Goal: Task Accomplishment & Management: Manage account settings

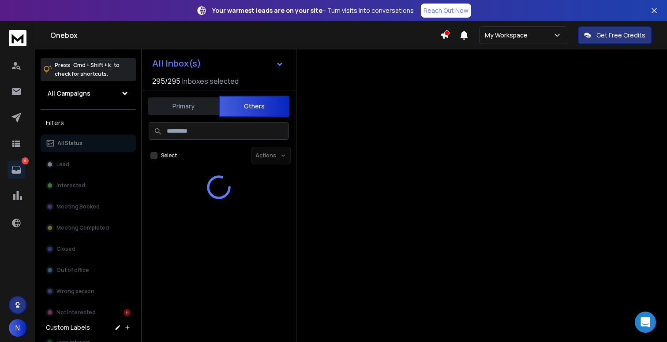
click at [180, 104] on button "Primary" at bounding box center [183, 106] width 71 height 19
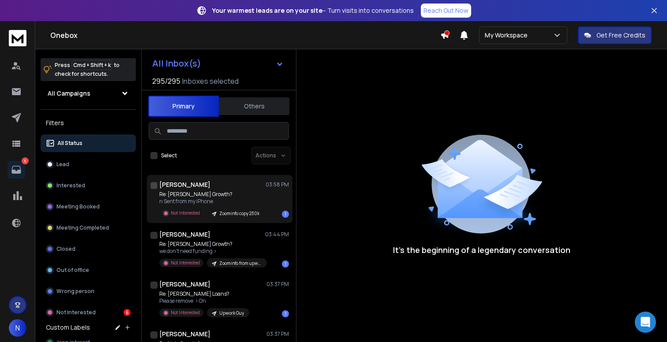
click at [248, 190] on div "[PERSON_NAME] 03:58 PM Re: [PERSON_NAME] Growth? n Sent from my iPhone Not Inte…" at bounding box center [224, 198] width 130 height 37
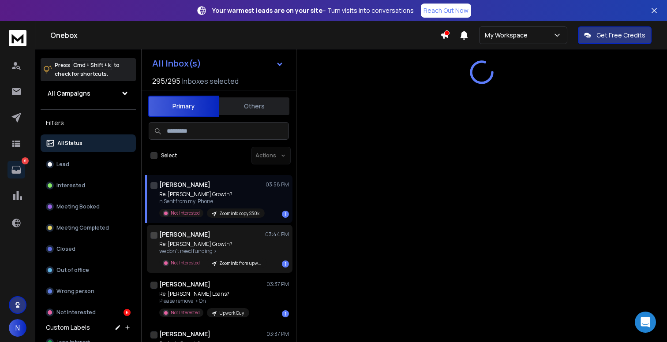
click at [262, 251] on p "we don’t need funding >" at bounding box center [212, 251] width 106 height 7
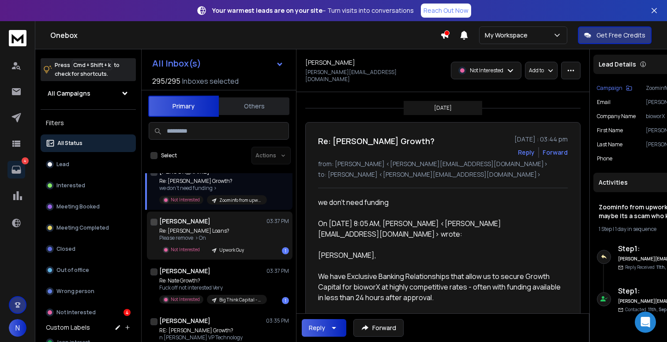
click at [257, 241] on div "Re: [PERSON_NAME] Loans? Please remove ￼ > On Not Interested Upwork Guy 1" at bounding box center [224, 240] width 130 height 27
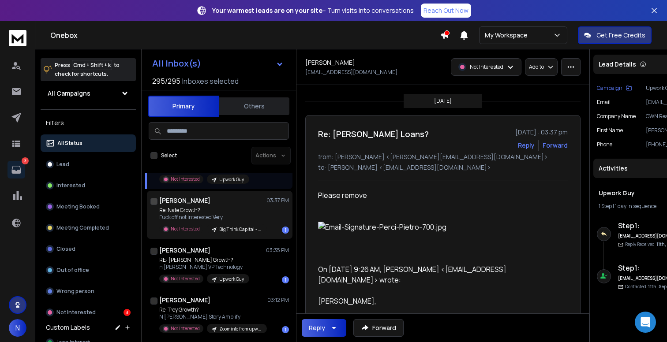
click at [249, 220] on p "Fuck off not interested Very" at bounding box center [212, 217] width 106 height 7
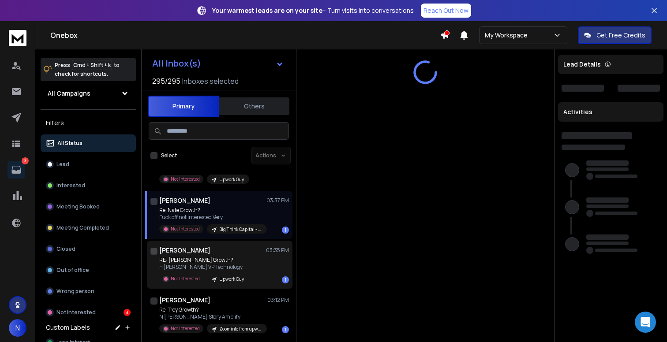
click at [249, 246] on div "[PERSON_NAME] 03:35 PM" at bounding box center [224, 250] width 130 height 9
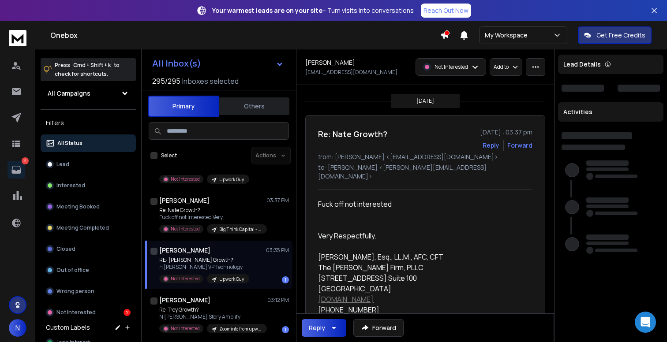
scroll to position [212, 0]
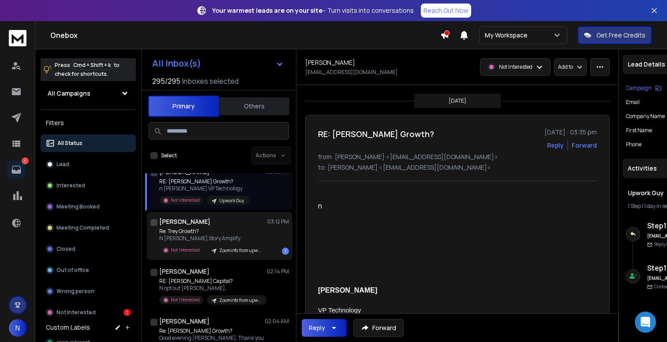
click at [248, 232] on p "Re: Trey Growth?" at bounding box center [212, 231] width 106 height 7
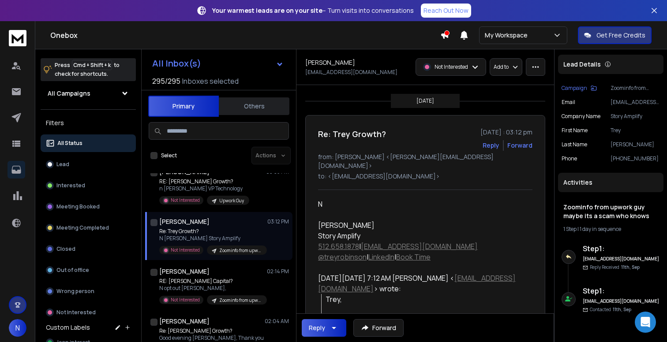
click at [253, 117] on div "Primary Others Select Actions [PERSON_NAME] 03:58 PM Re: [PERSON_NAME] Growth? …" at bounding box center [219, 261] width 154 height 329
click at [231, 109] on button "Others" at bounding box center [254, 106] width 71 height 19
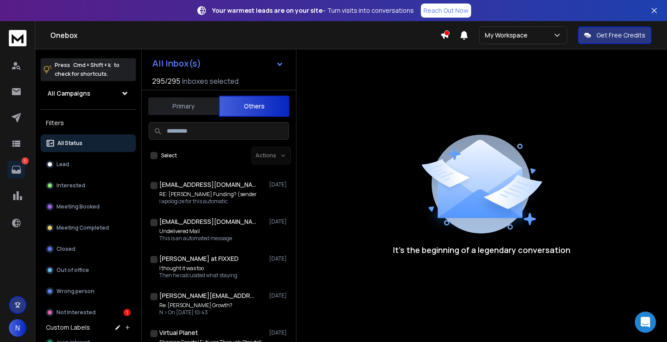
click at [194, 109] on button "Primary" at bounding box center [183, 106] width 71 height 19
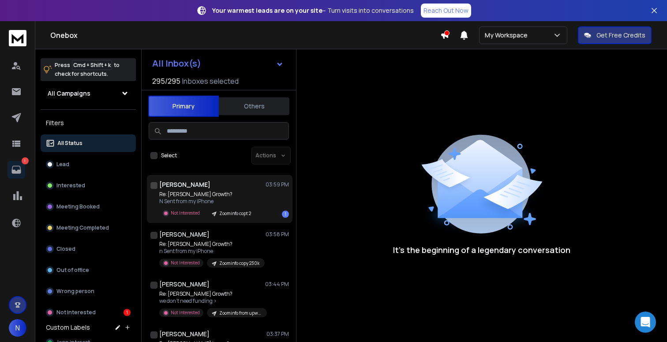
click at [214, 179] on div "[PERSON_NAME] 03:59 PM Re: [PERSON_NAME] Growth? N Sent from my iPhone Not Inte…" at bounding box center [219, 199] width 145 height 48
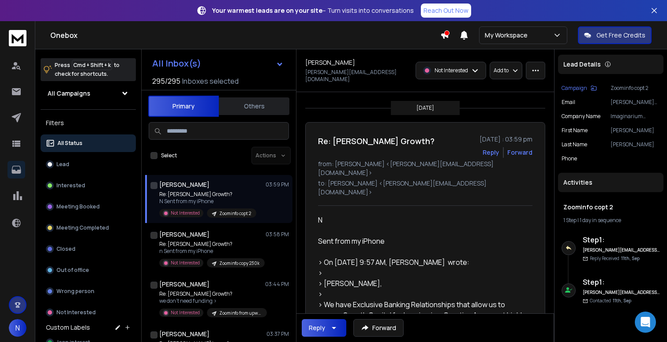
click at [237, 104] on button "Others" at bounding box center [254, 106] width 71 height 19
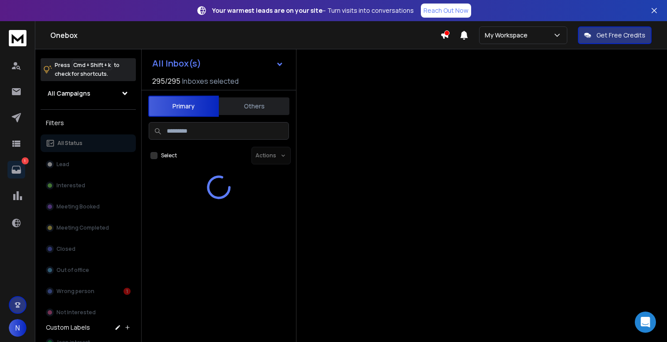
click at [196, 104] on button "Primary" at bounding box center [183, 106] width 71 height 21
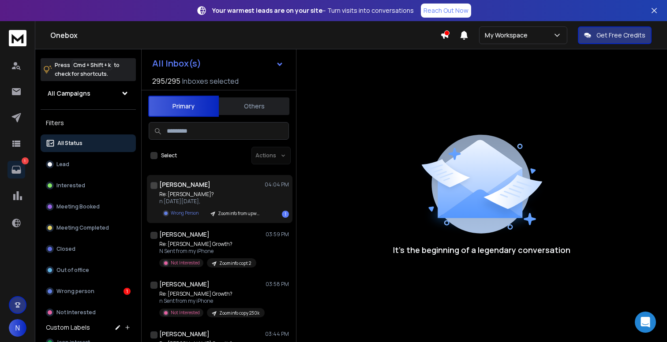
click at [225, 191] on p "Re: [PERSON_NAME]?" at bounding box center [212, 194] width 106 height 7
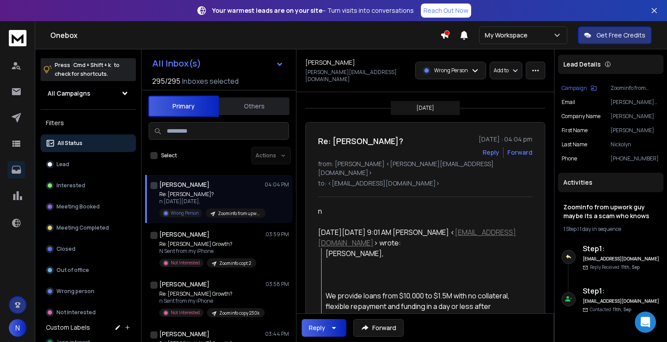
click at [246, 98] on button "Others" at bounding box center [254, 106] width 71 height 19
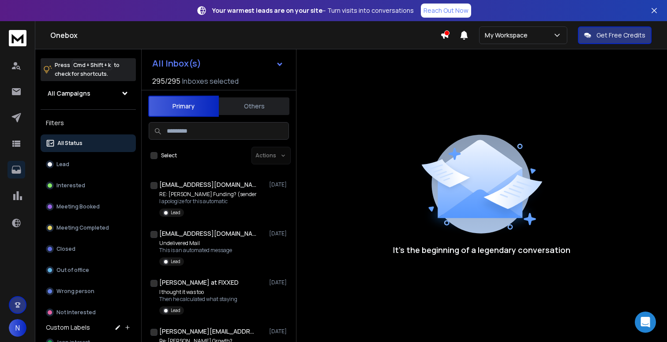
click at [201, 104] on button "Primary" at bounding box center [183, 106] width 71 height 21
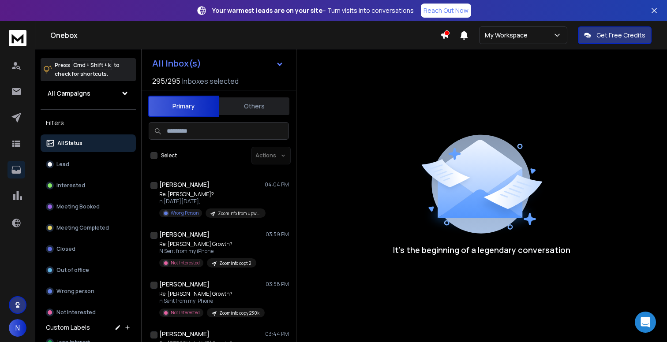
click at [258, 115] on button "Others" at bounding box center [254, 106] width 71 height 19
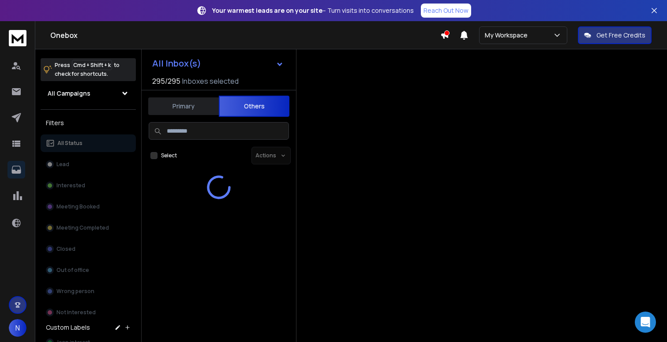
click at [205, 109] on button "Primary" at bounding box center [183, 106] width 71 height 19
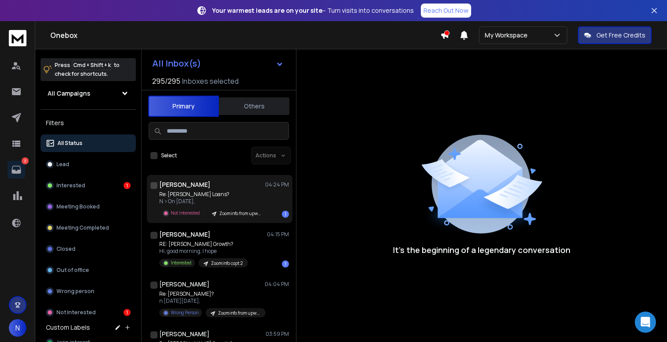
click at [224, 187] on div "[PERSON_NAME] 04:24 PM" at bounding box center [224, 184] width 130 height 9
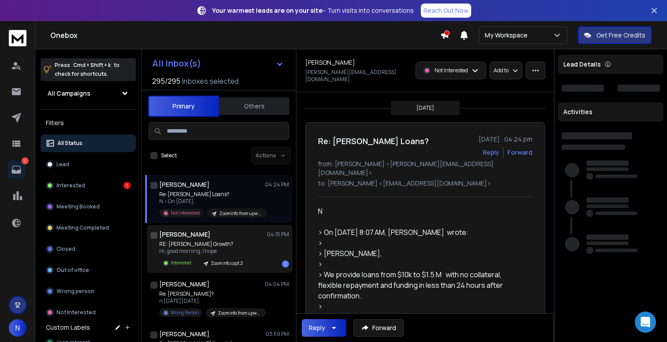
click at [223, 247] on p "RE: [PERSON_NAME] Growth?" at bounding box center [203, 244] width 89 height 7
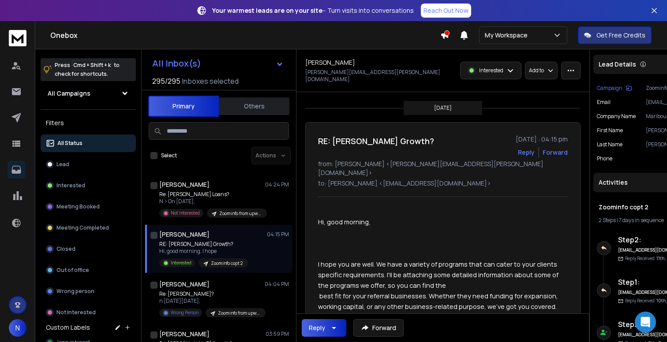
click at [284, 91] on div "All Inbox(s) 295 / 295 Inboxes selected Primary Others Select Actions [PERSON_N…" at bounding box center [219, 220] width 154 height 342
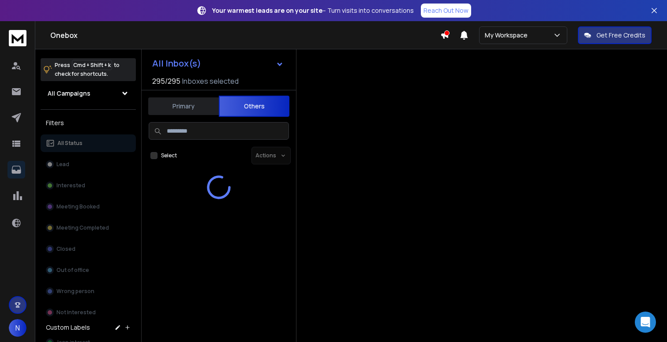
click at [279, 104] on button "Others" at bounding box center [254, 106] width 71 height 21
click at [206, 104] on button "Primary" at bounding box center [183, 106] width 71 height 19
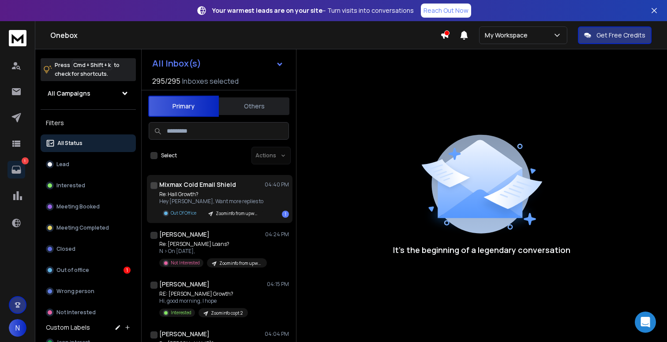
click at [253, 181] on div "Mixmax Cold Email Shield 04:40 PM" at bounding box center [224, 184] width 130 height 9
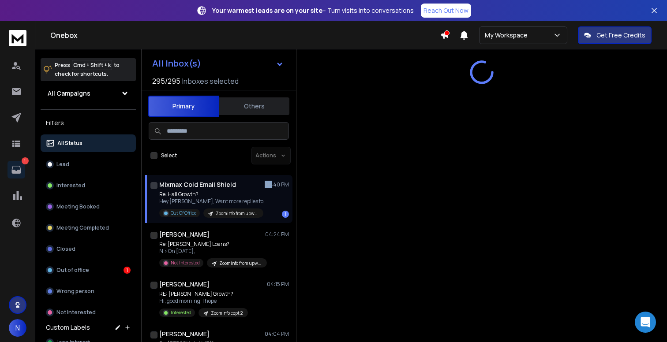
click at [253, 181] on div "Mixmax Cold Email Shield 04:40 PM" at bounding box center [224, 184] width 130 height 9
